Goal: Task Accomplishment & Management: Manage account settings

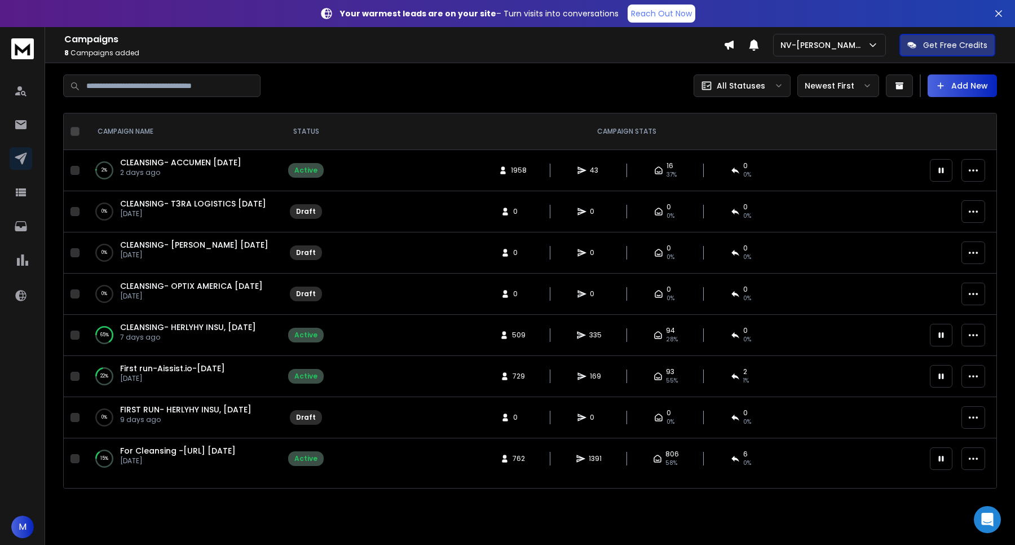
click at [257, 457] on div "15 % For Cleansing -[URL] [DATE][DATE]" at bounding box center [182, 458] width 175 height 27
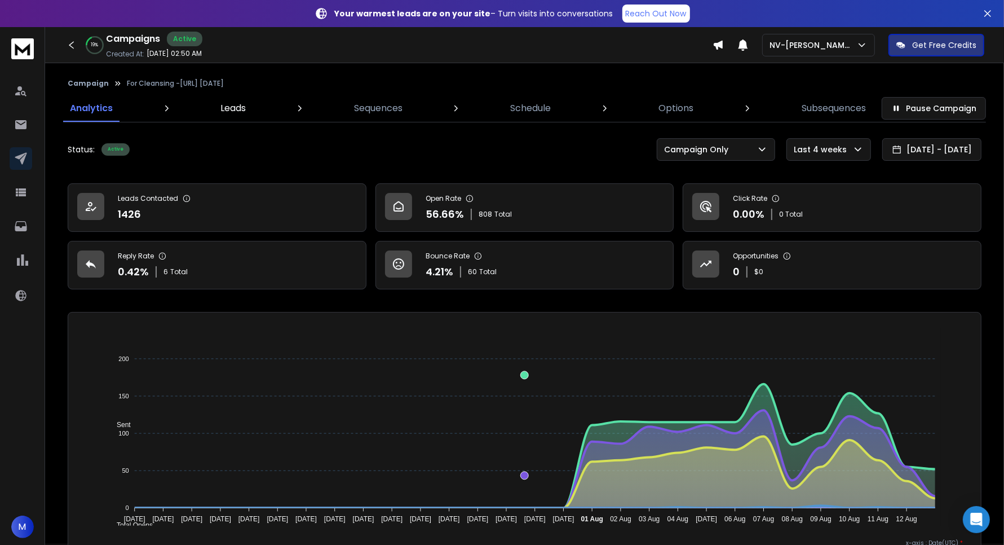
click at [231, 112] on p "Leads" at bounding box center [232, 108] width 25 height 14
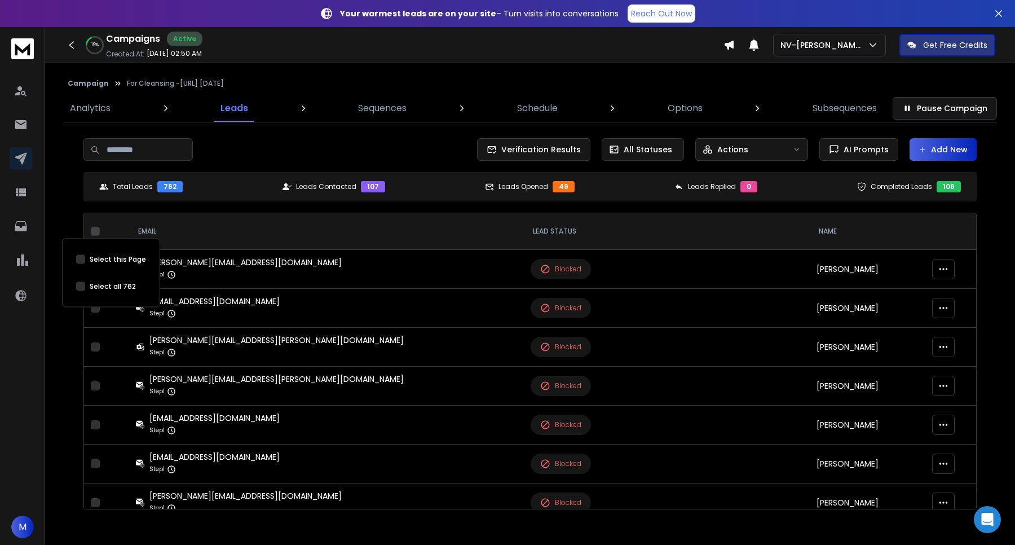
click at [91, 227] on button "Select this Page" at bounding box center [95, 231] width 9 height 9
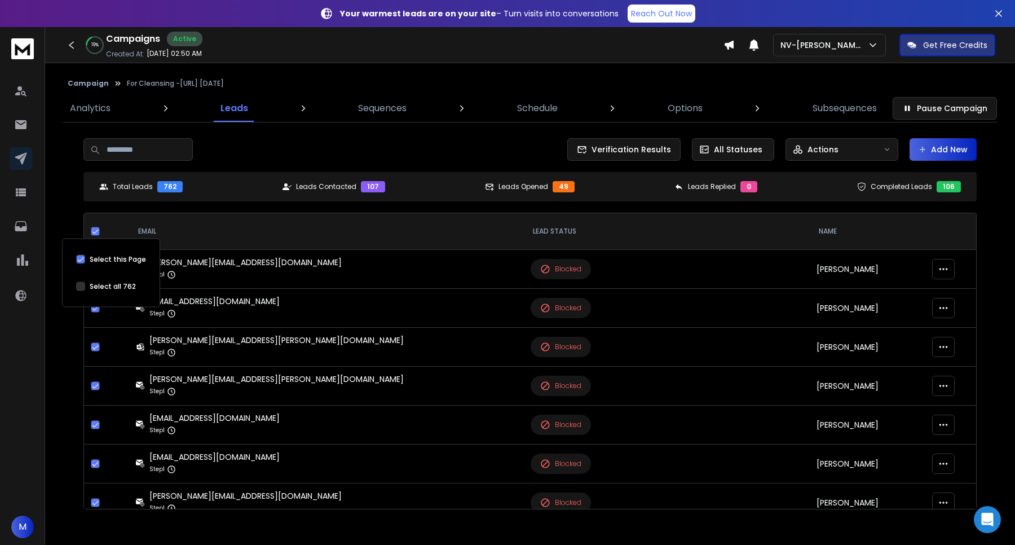
click at [85, 285] on button "Select this Page" at bounding box center [80, 286] width 9 height 9
click at [726, 145] on p "All Statuses" at bounding box center [738, 149] width 48 height 11
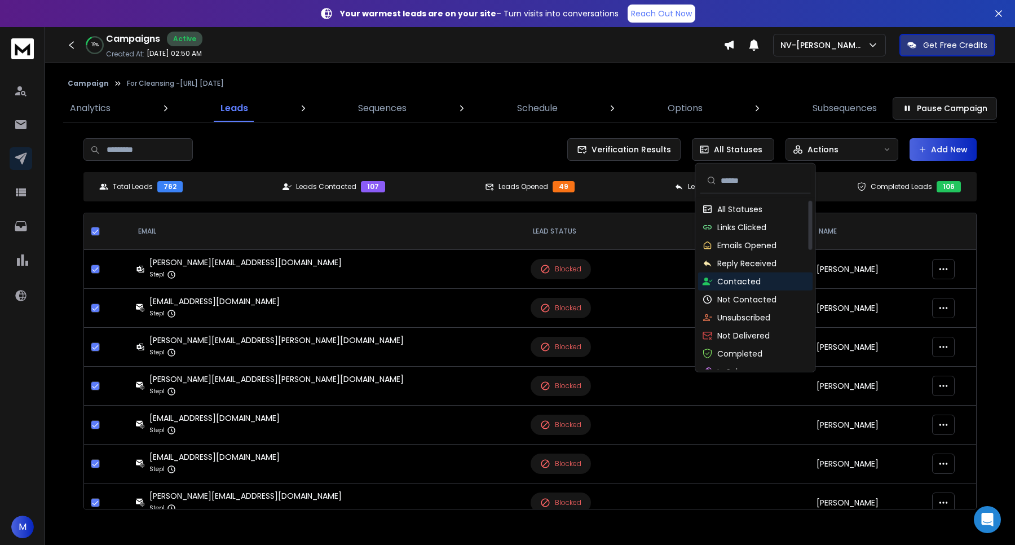
click at [748, 280] on p "Contacted" at bounding box center [738, 281] width 43 height 11
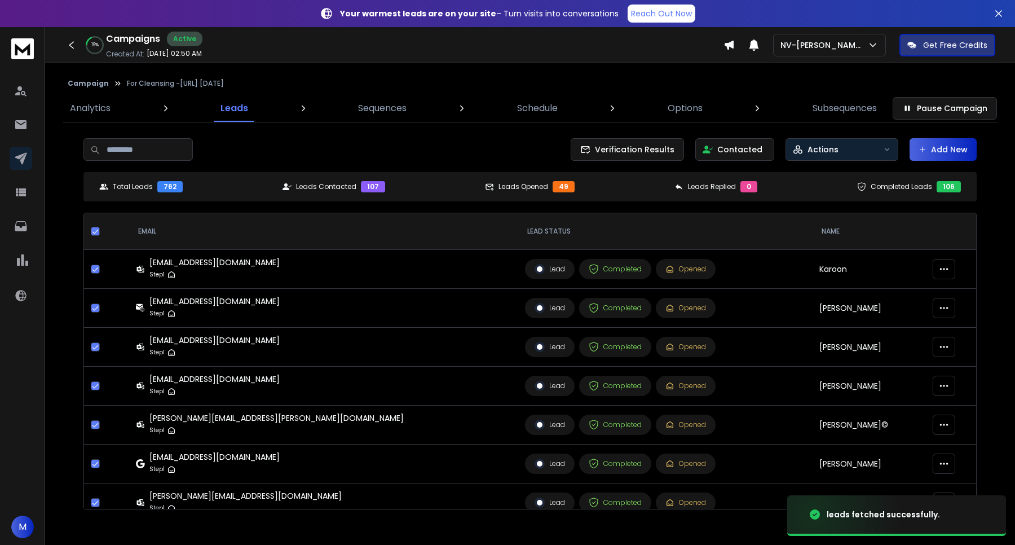
click at [803, 150] on icon "button" at bounding box center [798, 149] width 10 height 10
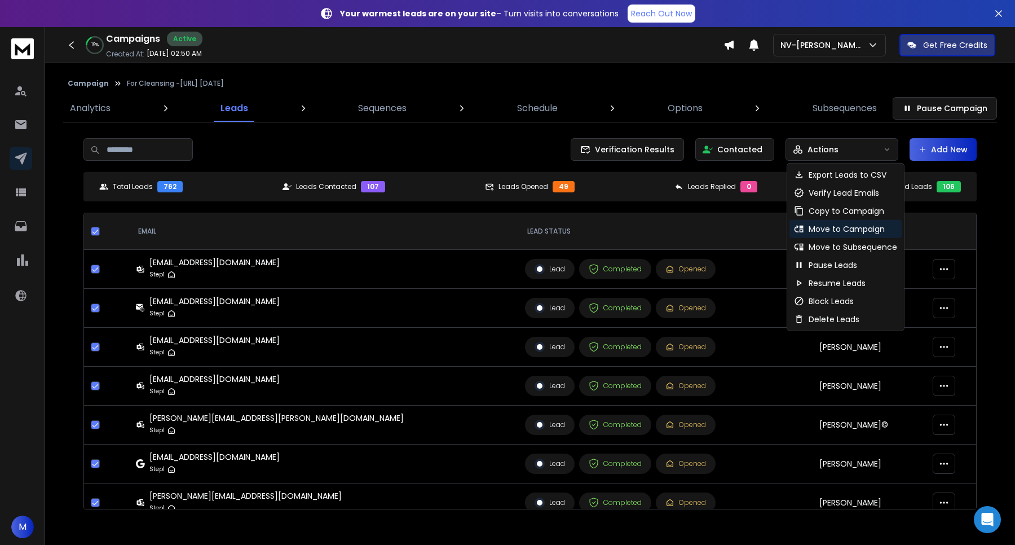
click at [846, 230] on p "Move to Campaign" at bounding box center [847, 228] width 76 height 11
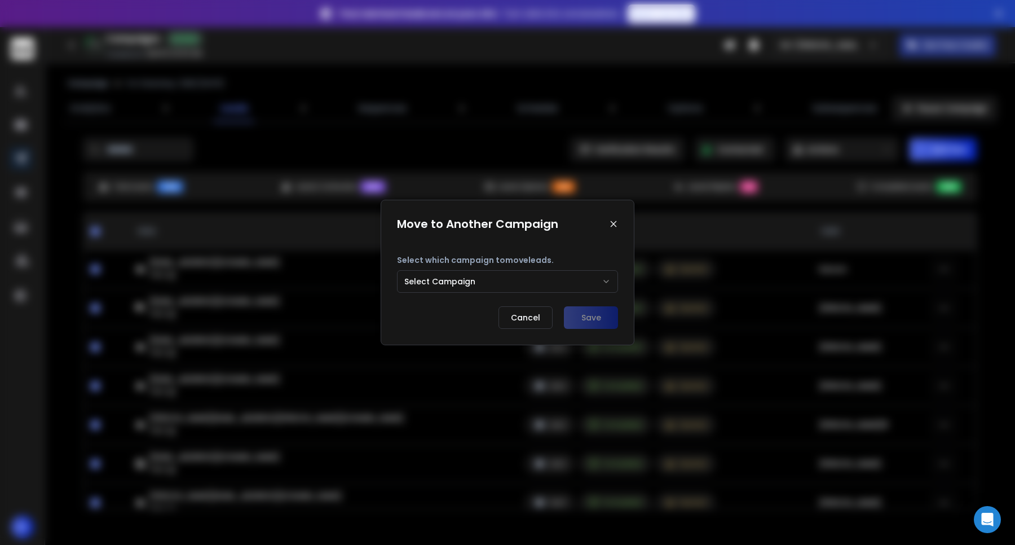
click at [558, 278] on button "Select Campaign" at bounding box center [507, 281] width 221 height 23
click at [589, 316] on button "Save" at bounding box center [591, 317] width 54 height 23
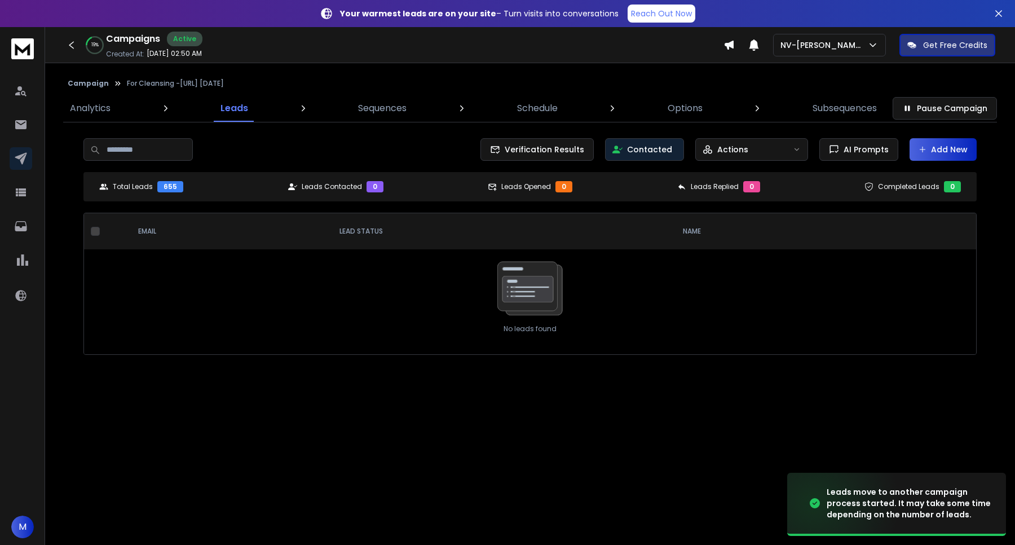
click at [643, 145] on p "Contacted" at bounding box center [649, 149] width 45 height 11
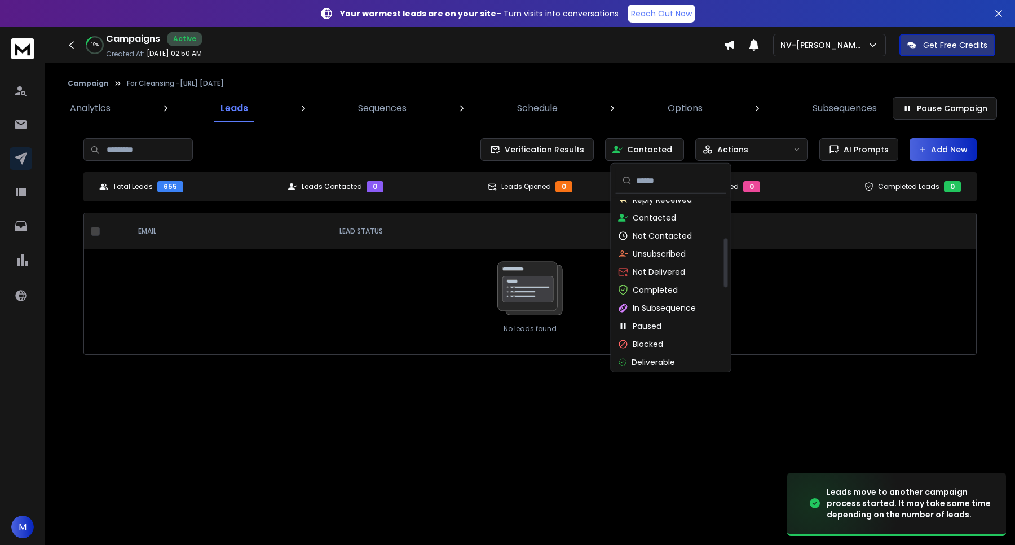
scroll to position [141, 0]
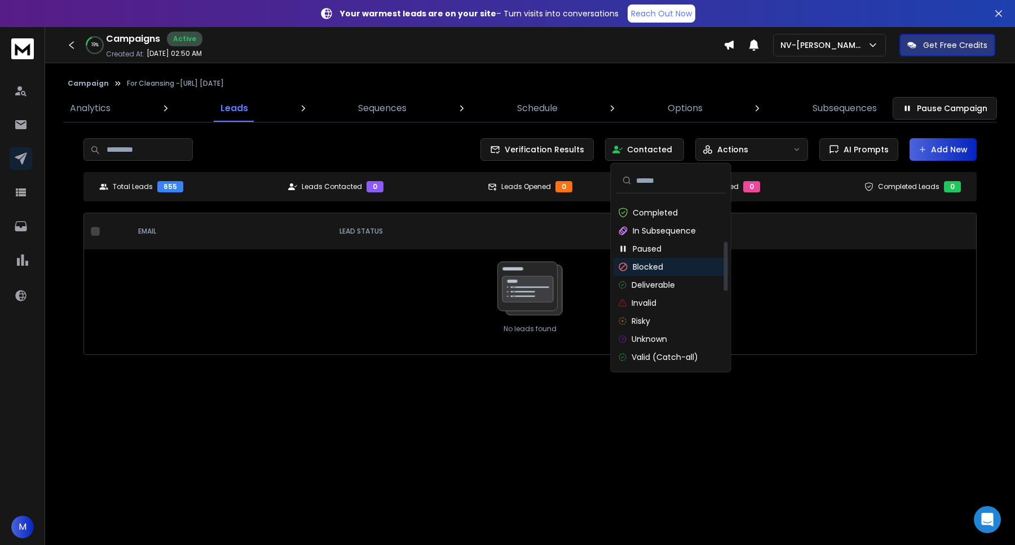
click at [651, 265] on p "Blocked" at bounding box center [648, 266] width 30 height 11
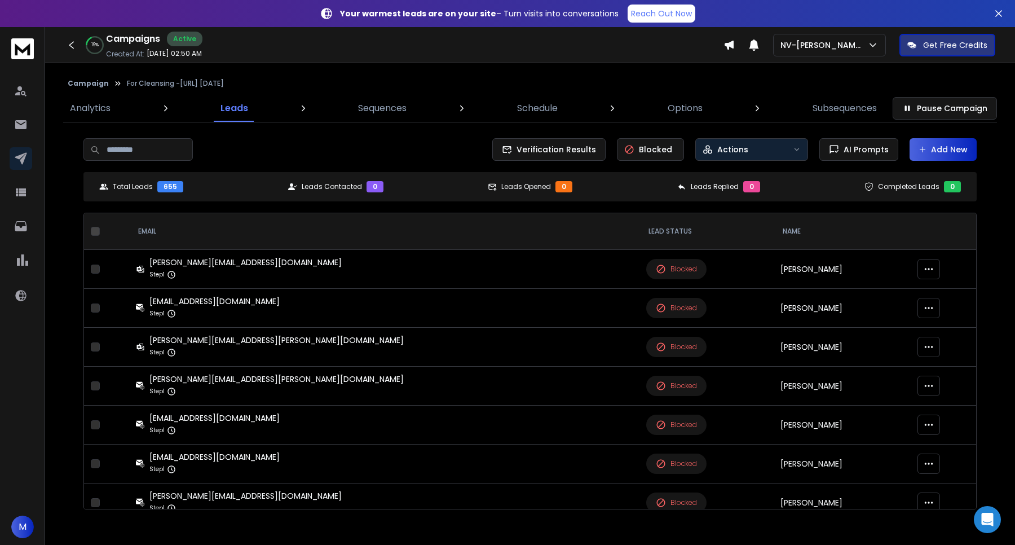
click at [757, 148] on div "Actions" at bounding box center [746, 149] width 86 height 11
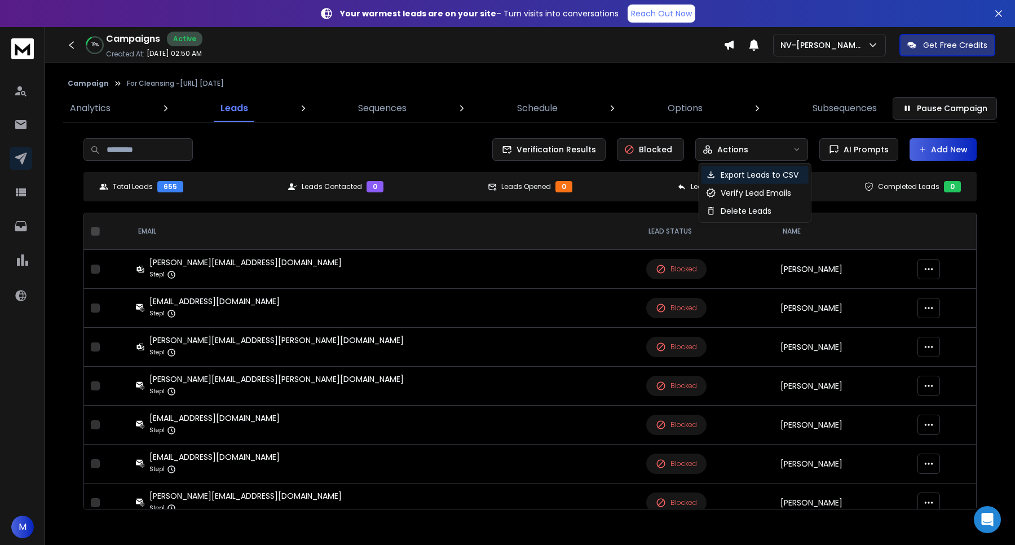
click at [744, 175] on p "Export Leads to CSV" at bounding box center [760, 174] width 78 height 11
